Goal: Task Accomplishment & Management: Use online tool/utility

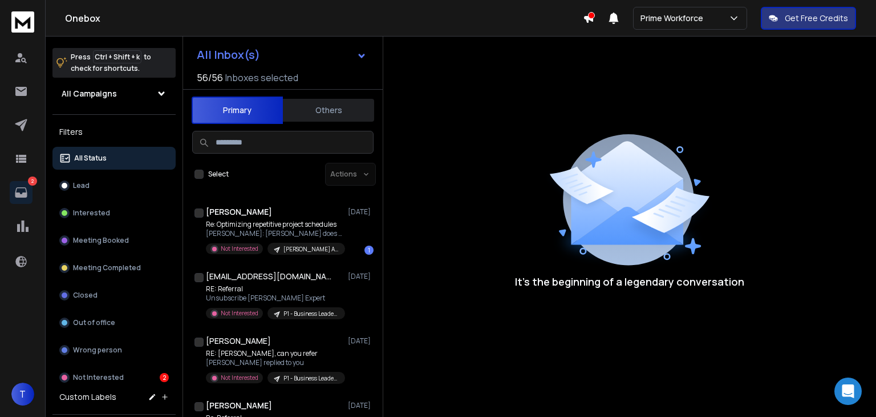
click at [331, 118] on button "Others" at bounding box center [328, 110] width 91 height 25
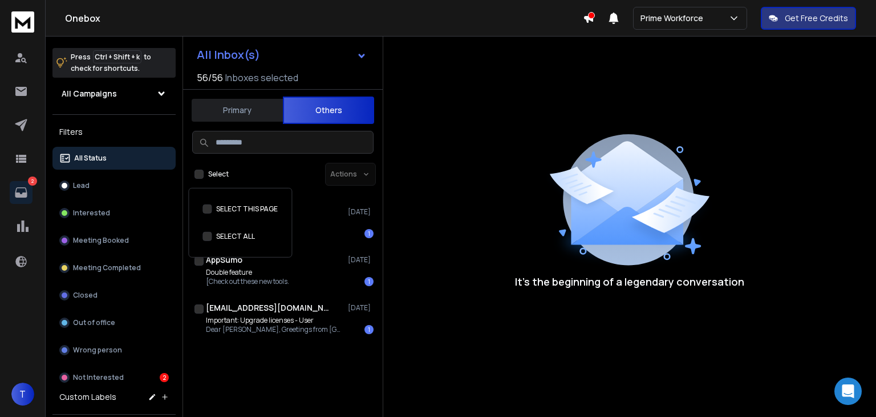
click at [199, 178] on button "SELECT THIS PAGE" at bounding box center [199, 173] width 9 height 9
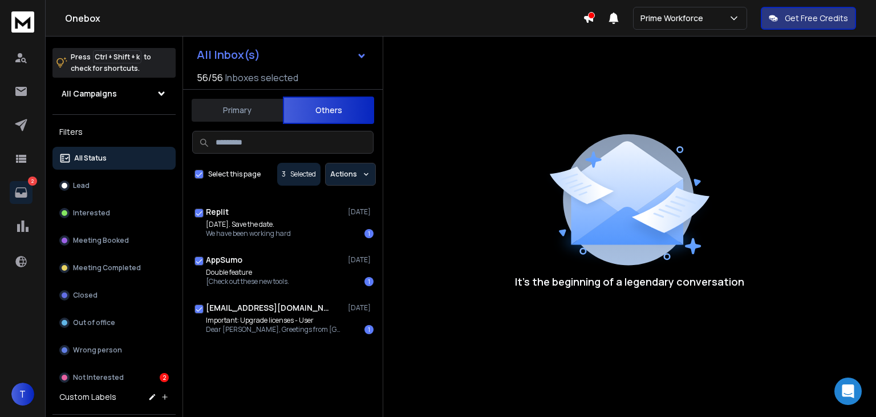
click at [353, 169] on p "Actions" at bounding box center [343, 173] width 27 height 9
click at [346, 204] on div "Delete email" at bounding box center [336, 199] width 63 height 11
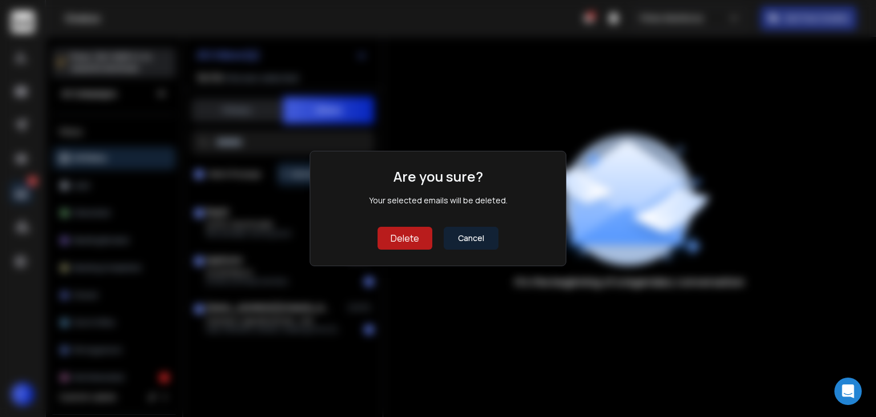
click at [390, 235] on button "Delete" at bounding box center [405, 238] width 55 height 23
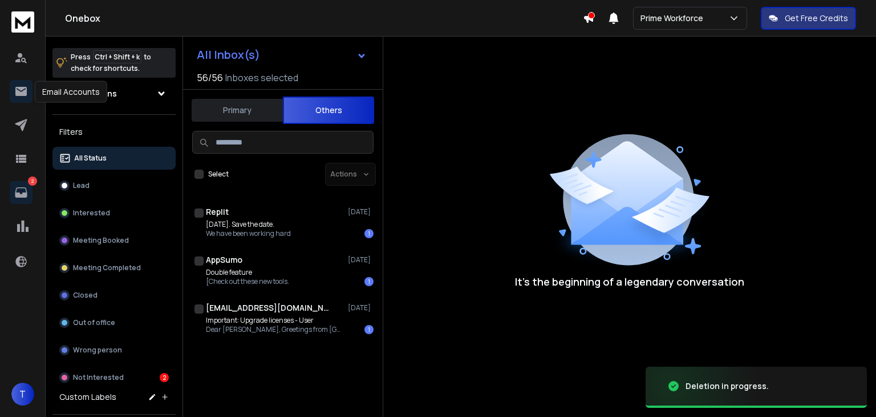
click at [24, 92] on icon at bounding box center [20, 91] width 11 height 9
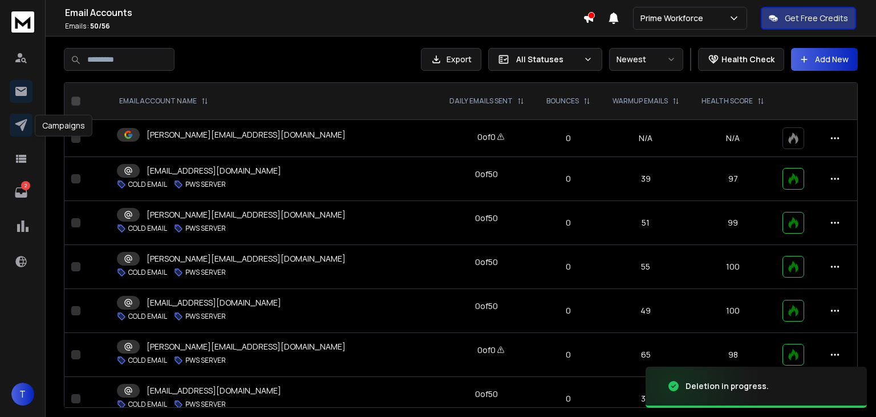
click at [25, 128] on icon at bounding box center [21, 125] width 14 height 14
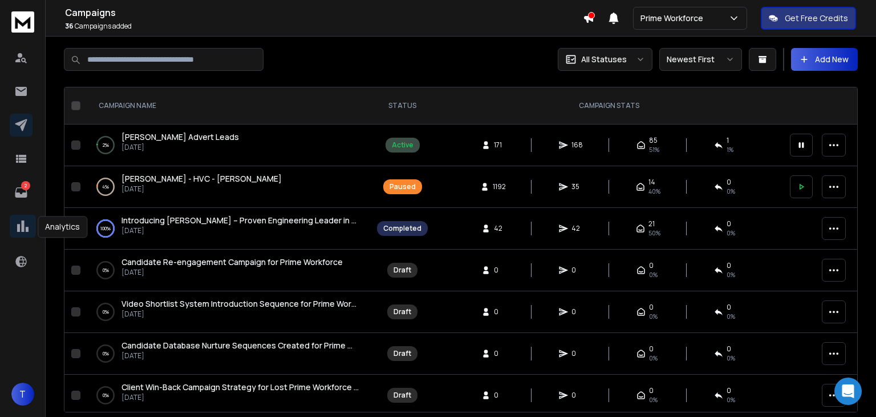
click at [25, 229] on icon at bounding box center [22, 225] width 11 height 11
